Goal: Navigation & Orientation: Find specific page/section

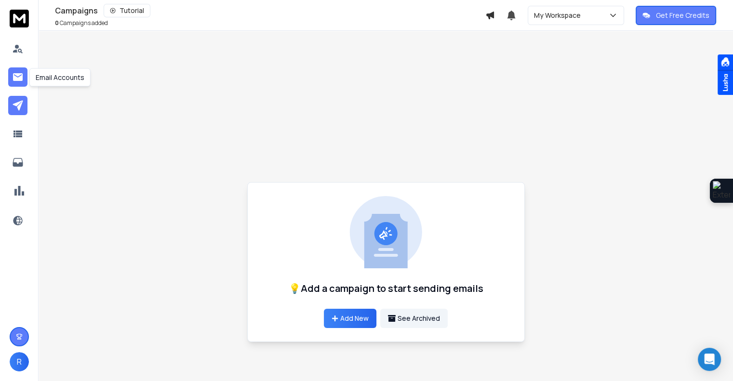
drag, startPoint x: 0, startPoint y: 0, endPoint x: 21, endPoint y: 72, distance: 74.8
click at [21, 72] on icon at bounding box center [18, 77] width 12 height 12
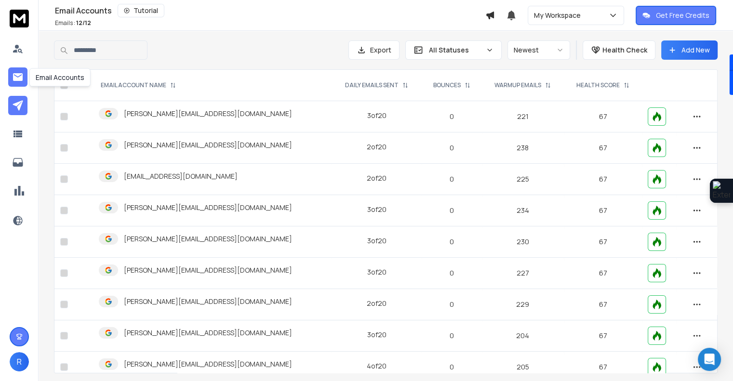
click at [20, 106] on icon at bounding box center [18, 106] width 10 height 10
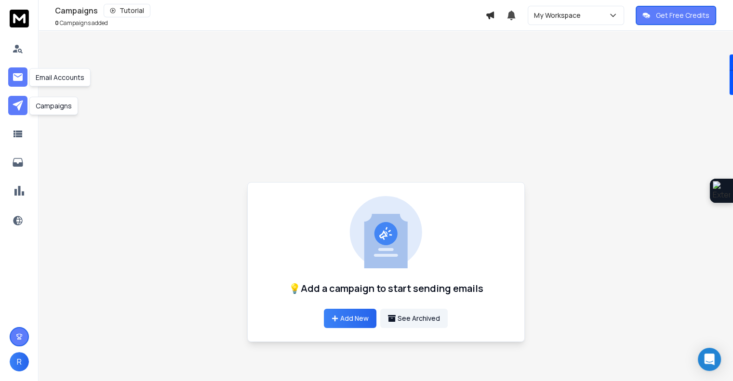
click at [19, 71] on icon at bounding box center [18, 77] width 12 height 12
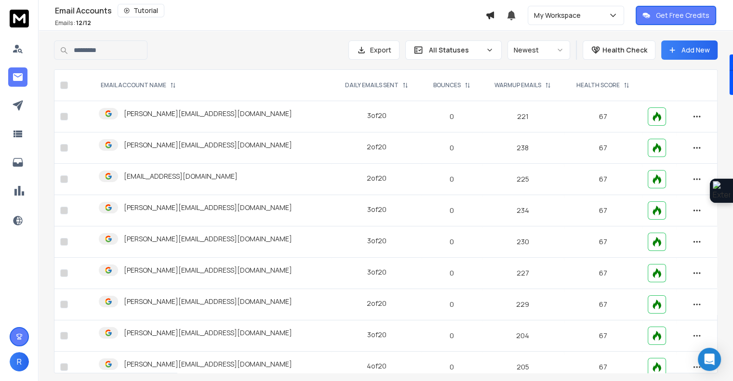
click at [323, 20] on div "Emails : 12 / 12" at bounding box center [270, 23] width 430 height 8
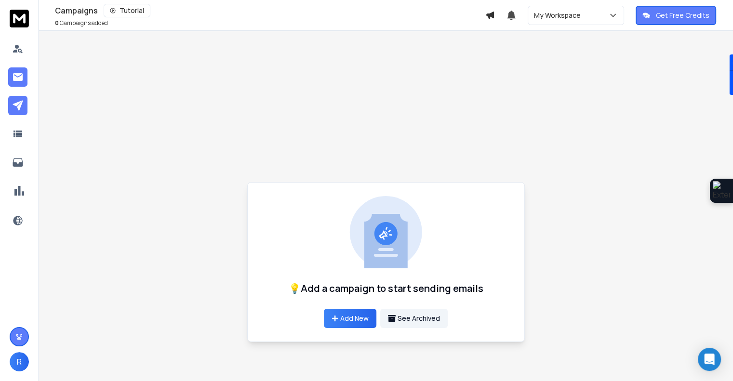
click at [20, 75] on icon at bounding box center [18, 77] width 12 height 12
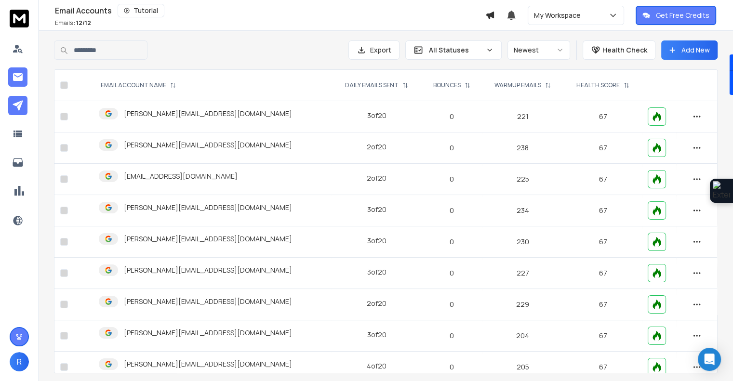
click at [16, 104] on icon at bounding box center [18, 106] width 10 height 10
